Goal: Communication & Community: Answer question/provide support

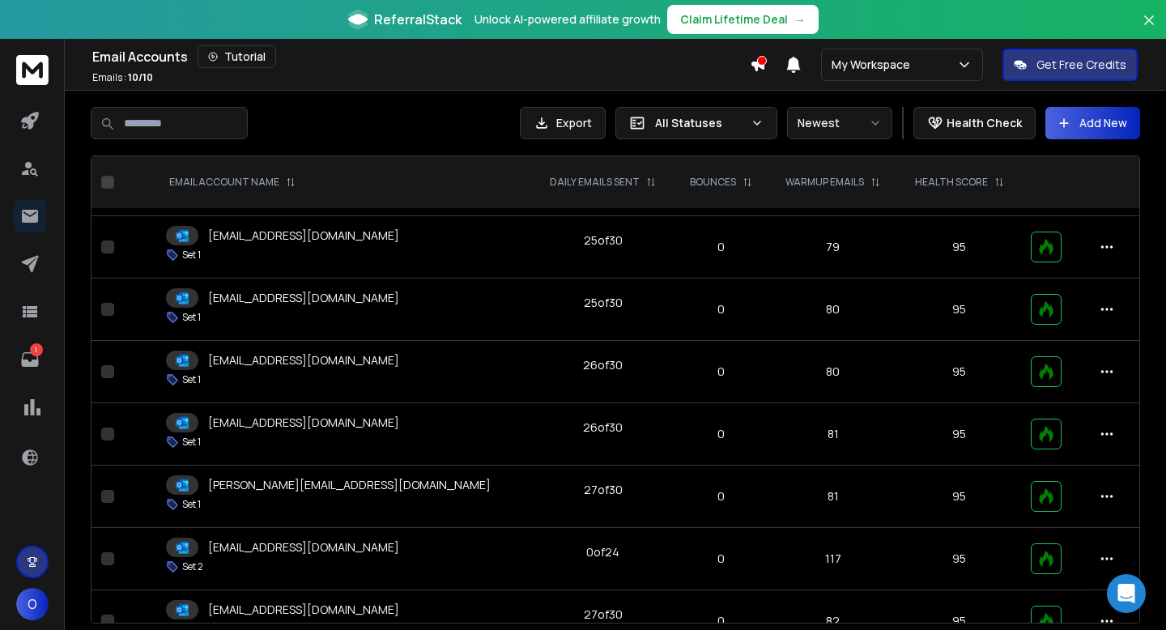
scroll to position [222, 0]
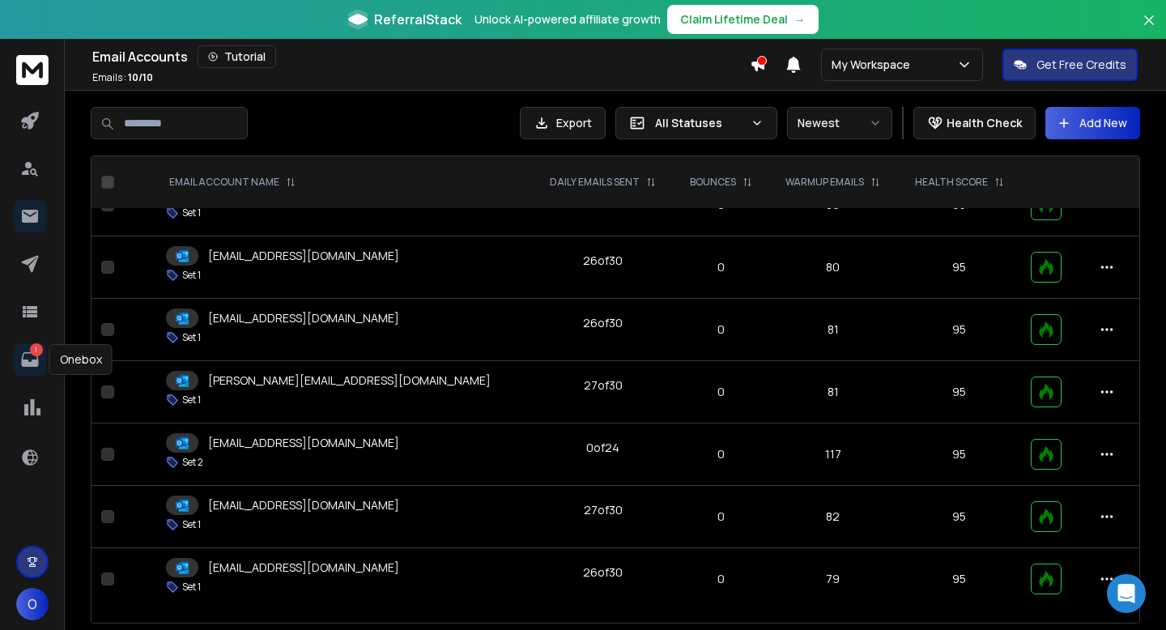
click at [30, 364] on icon at bounding box center [29, 359] width 17 height 15
click at [30, 362] on icon at bounding box center [29, 359] width 17 height 15
click at [30, 352] on p "1" at bounding box center [36, 349] width 13 height 13
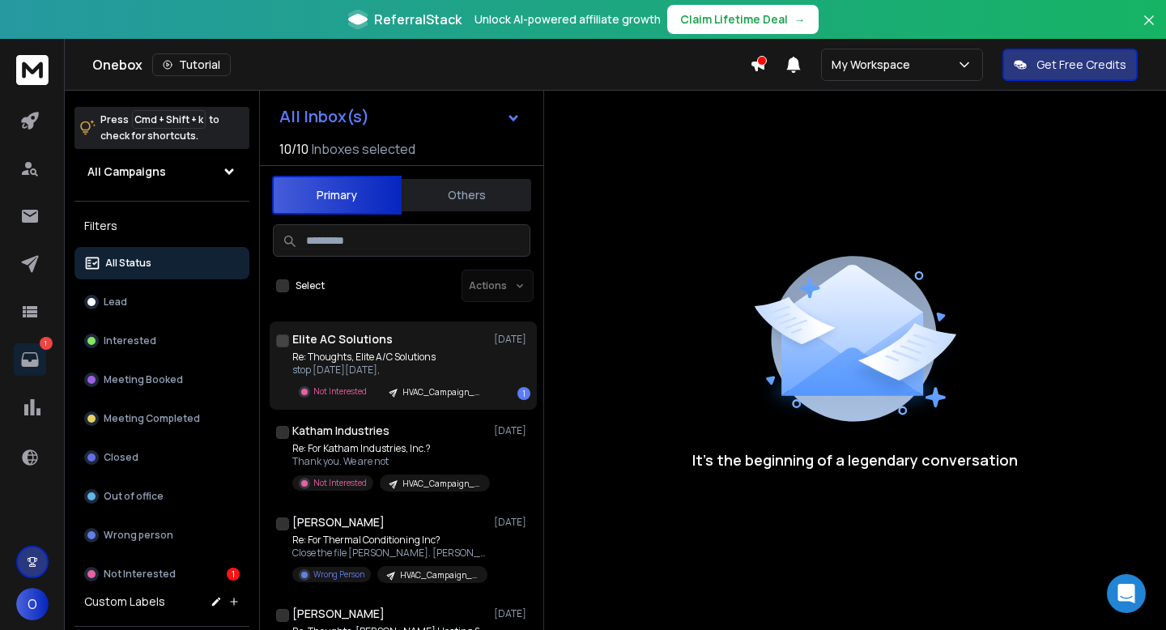
click at [352, 359] on p "Re: Thoughts, Elite A/C Solutions" at bounding box center [389, 357] width 194 height 13
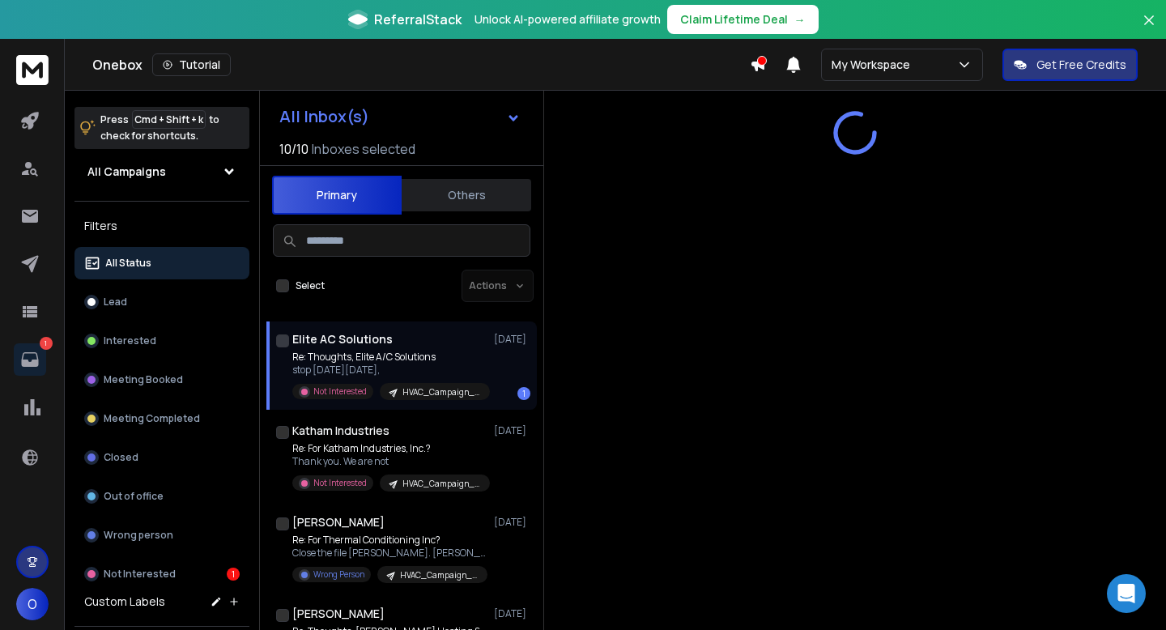
click at [352, 359] on p "Re: Thoughts, Elite A/C Solutions" at bounding box center [389, 357] width 194 height 13
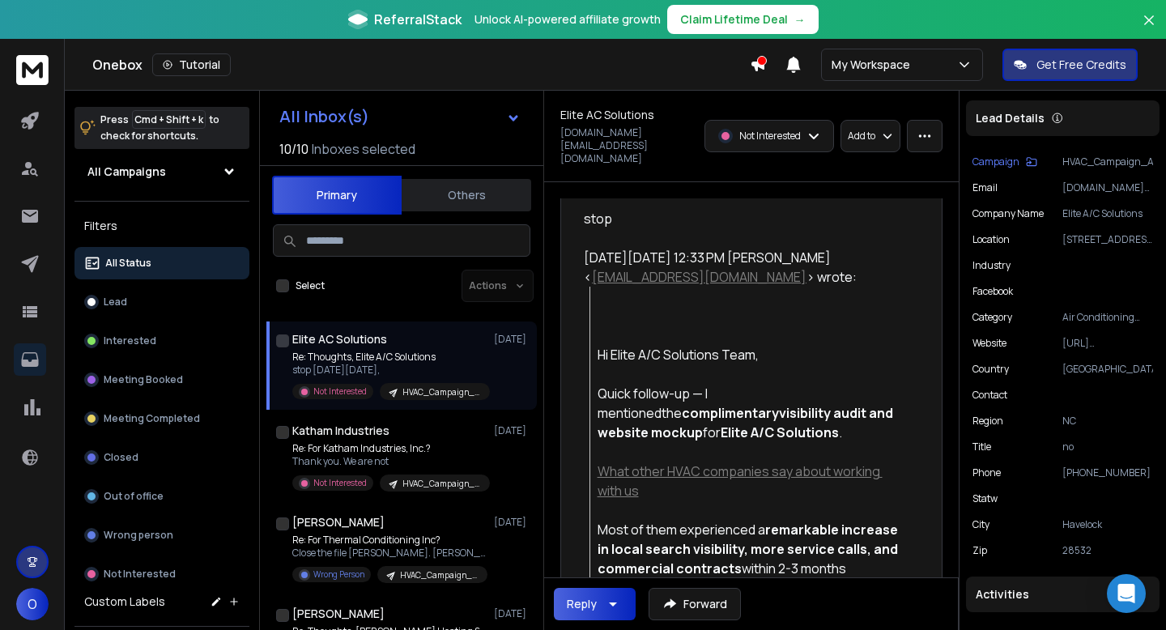
scroll to position [200, 0]
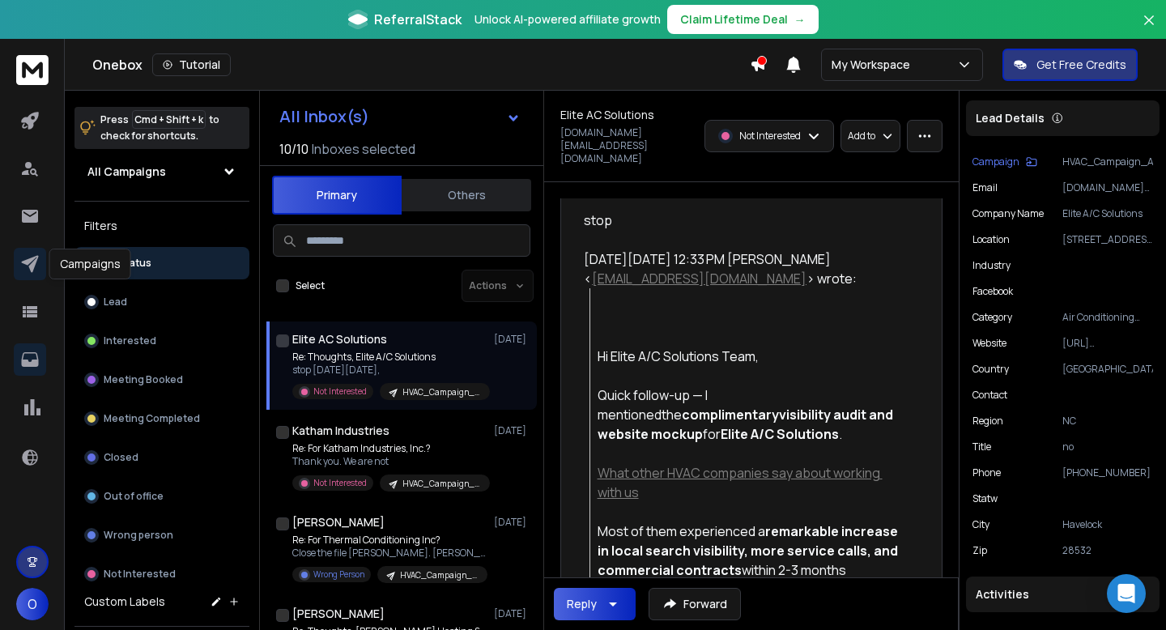
click at [28, 263] on icon at bounding box center [29, 263] width 19 height 19
